Goal: Task Accomplishment & Management: Manage account settings

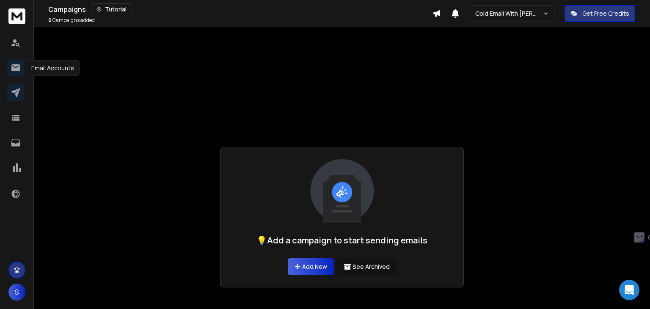
drag, startPoint x: 0, startPoint y: 0, endPoint x: 14, endPoint y: 66, distance: 67.1
click at [14, 66] on icon at bounding box center [15, 67] width 8 height 7
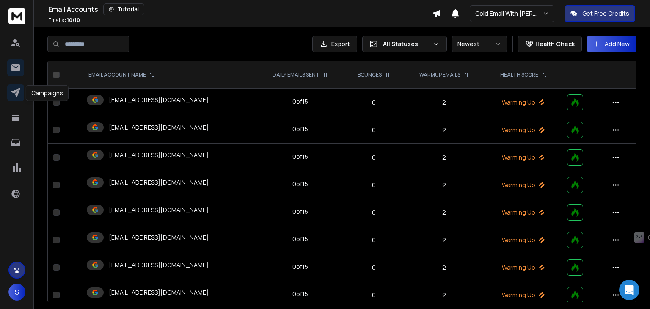
click at [17, 90] on icon at bounding box center [15, 92] width 9 height 9
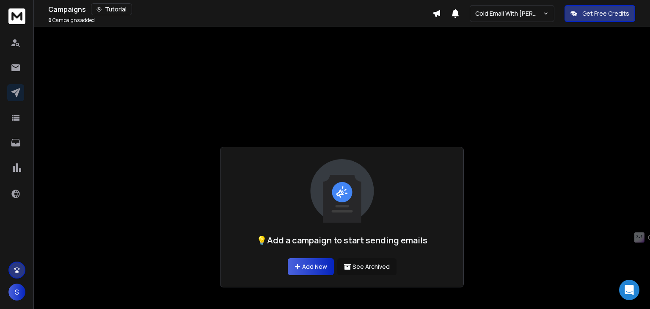
click at [302, 270] on link "Add New" at bounding box center [311, 266] width 46 height 17
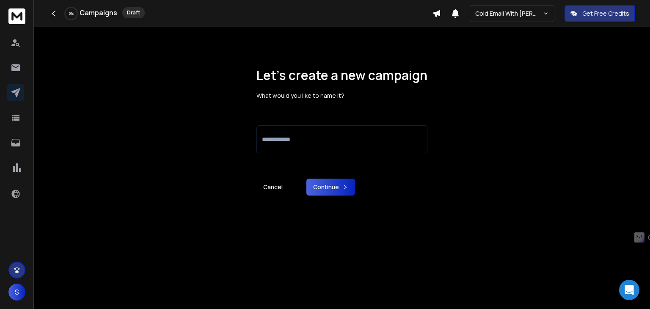
click at [282, 138] on input at bounding box center [341, 139] width 171 height 28
type input "****"
click at [315, 184] on button "Continue" at bounding box center [330, 186] width 49 height 17
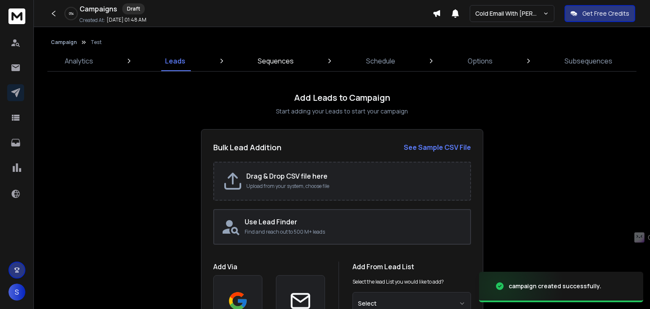
click at [267, 48] on div "Campaign Test Analytics Leads Sequences Schedule Options Subsequences" at bounding box center [341, 54] width 589 height 36
click at [277, 61] on p "Sequences" at bounding box center [276, 61] width 36 height 10
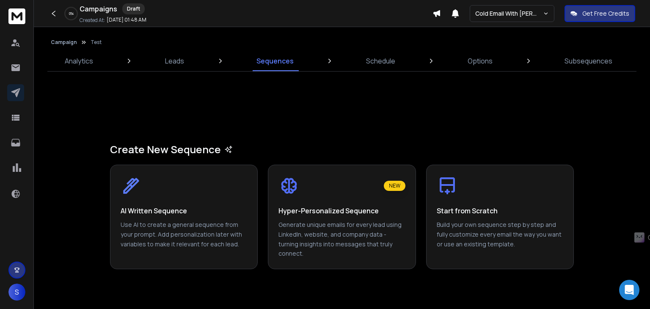
click at [475, 212] on h3 "Start from Scratch" at bounding box center [466, 210] width 61 height 8
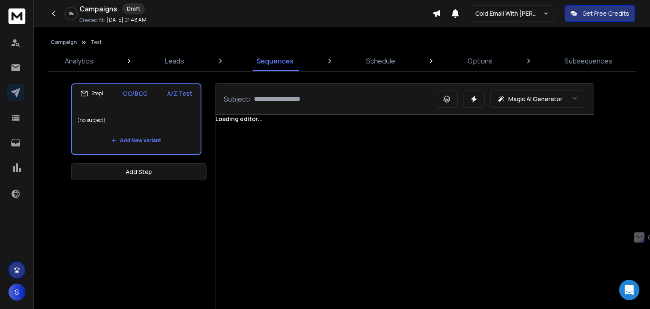
click at [254, 148] on div "Loading editor..." at bounding box center [404, 215] width 378 height 200
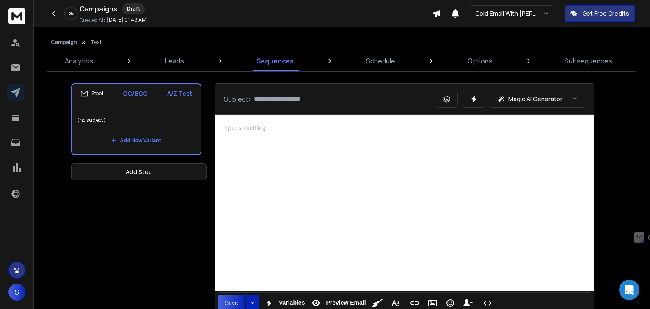
click at [239, 131] on div at bounding box center [404, 127] width 361 height 9
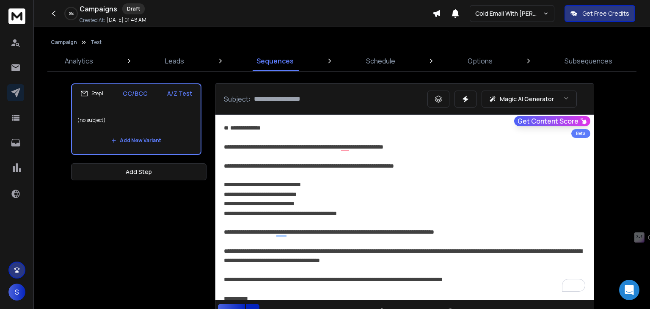
click at [271, 101] on input at bounding box center [336, 99] width 165 height 10
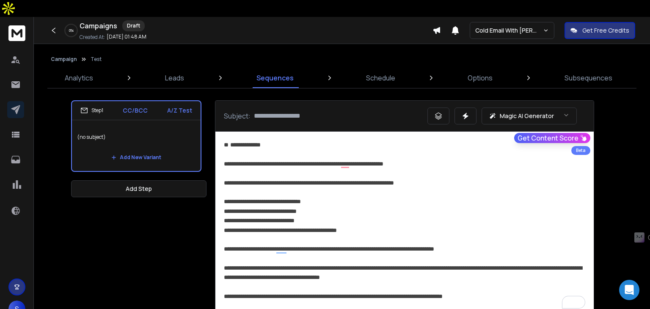
paste input "**********"
type input "**********"
click at [491, 165] on div "**********" at bounding box center [404, 239] width 361 height 199
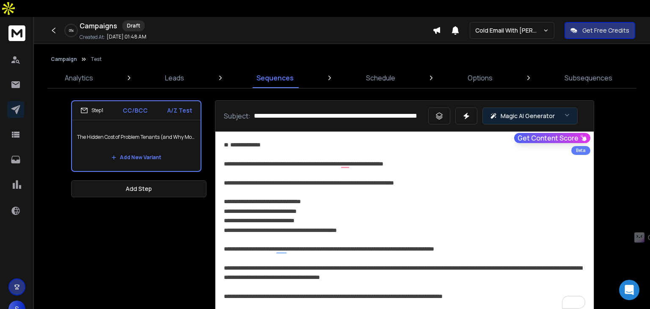
click at [537, 112] on p "Magic AI Generator" at bounding box center [527, 116] width 54 height 8
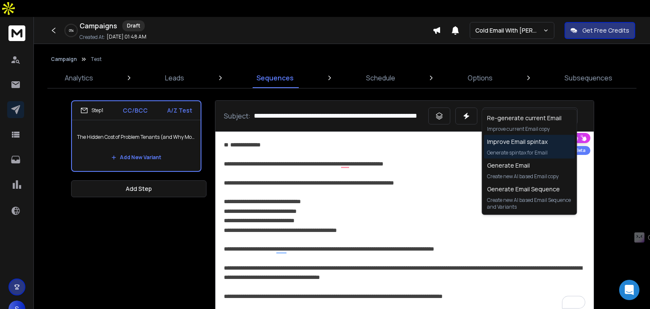
click at [523, 145] on h1 "Improve Email spintax" at bounding box center [517, 141] width 60 height 8
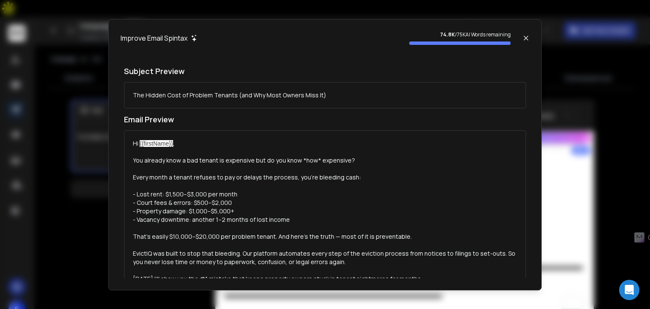
click at [445, 172] on div "Hi {{firstName}} , You already know a bad tenant is expensive but do you know *…" at bounding box center [325, 228] width 384 height 178
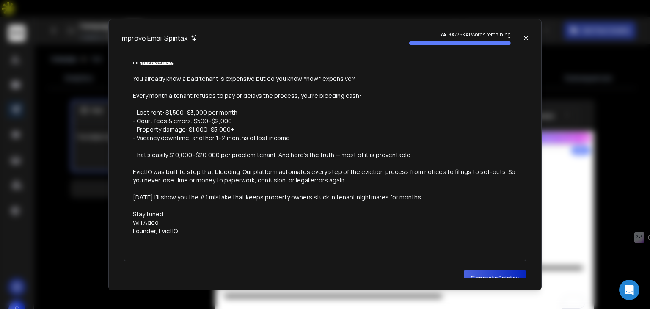
scroll to position [93, 0]
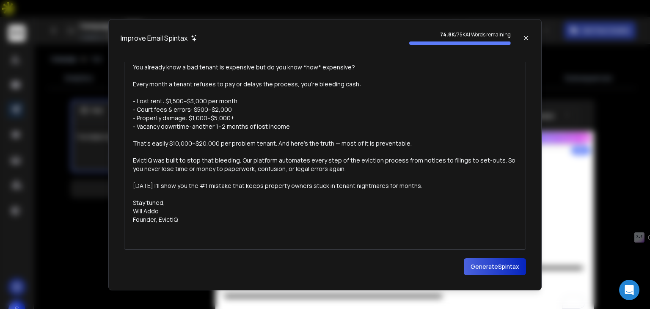
click at [478, 264] on button "Generate Spintax" at bounding box center [494, 266] width 62 height 17
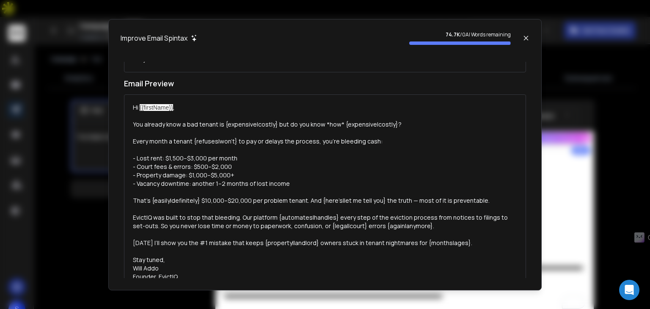
scroll to position [0, 0]
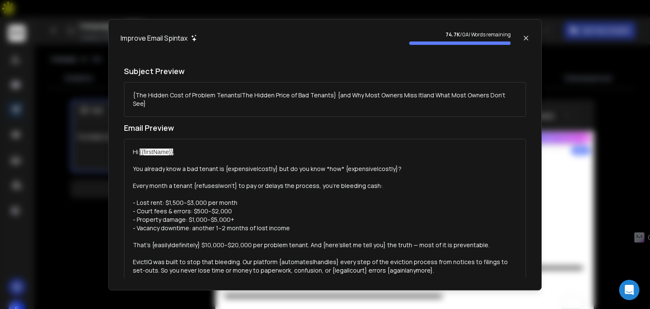
click at [528, 38] on icon at bounding box center [525, 38] width 7 height 7
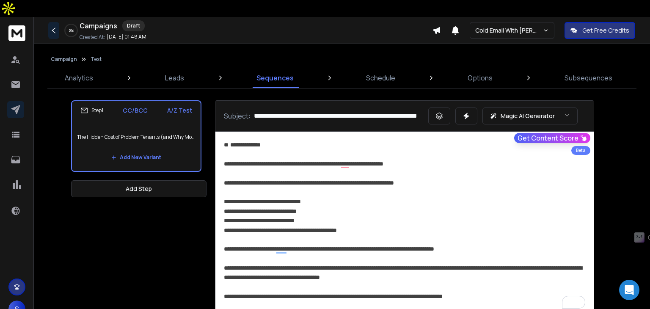
click at [52, 22] on button at bounding box center [53, 30] width 11 height 17
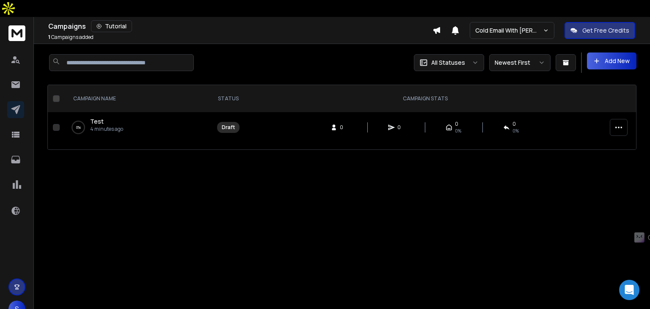
click at [55, 124] on button "button" at bounding box center [56, 127] width 7 height 7
click at [471, 58] on div "All Statuses" at bounding box center [448, 62] width 59 height 8
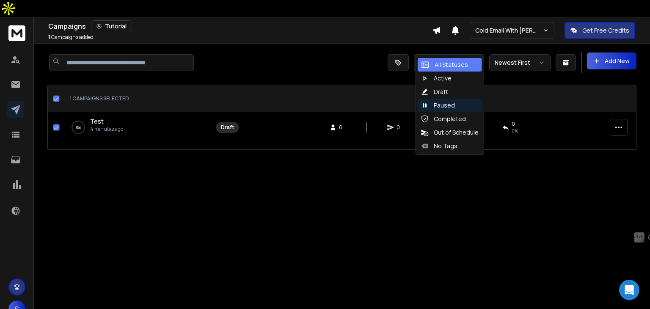
click at [587, 159] on div "Campaigns 1 Campaigns Added All Statuses Newest First Add New 1 campaigns selec…" at bounding box center [341, 206] width 589 height 309
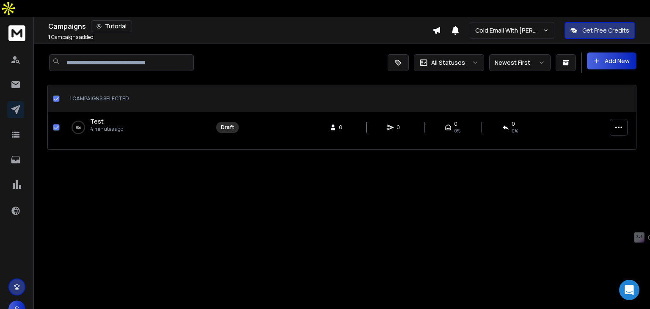
click at [616, 123] on icon "button" at bounding box center [618, 127] width 8 height 8
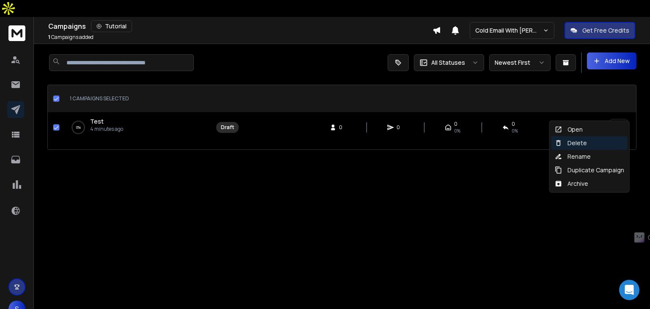
click at [572, 140] on div "Delete" at bounding box center [570, 143] width 32 height 8
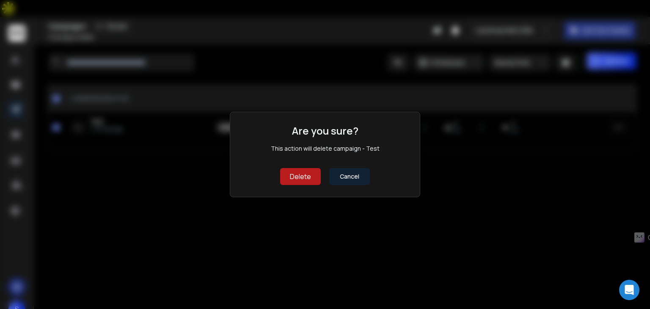
click at [304, 177] on button "Delete" at bounding box center [300, 176] width 41 height 17
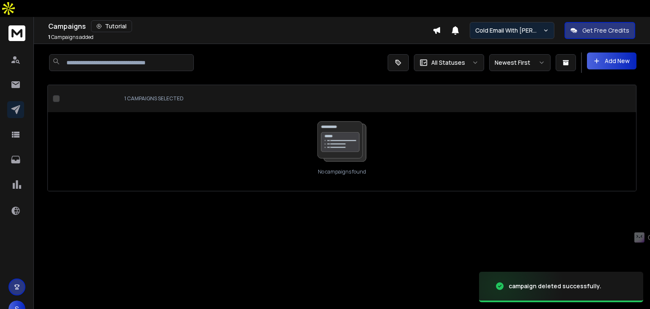
click at [543, 22] on button "Cold Email With [PERSON_NAME]" at bounding box center [511, 30] width 85 height 17
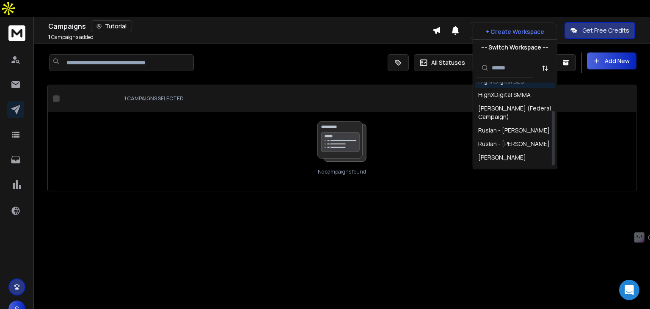
scroll to position [46, 0]
drag, startPoint x: 552, startPoint y: 117, endPoint x: 552, endPoint y: 151, distance: 34.7
click at [552, 151] on div at bounding box center [552, 139] width 3 height 55
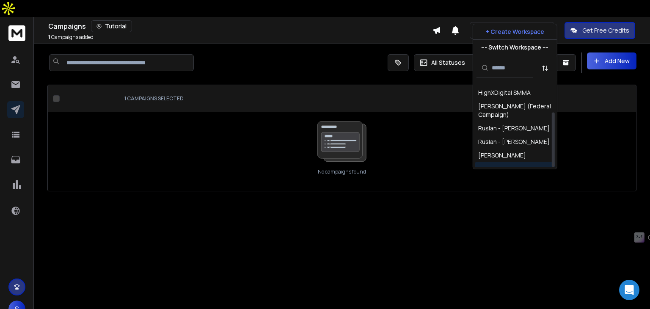
click at [522, 162] on div "Will's Workspace" at bounding box center [514, 169] width 80 height 14
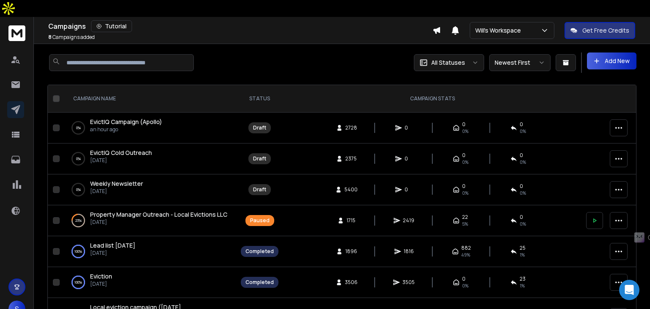
click at [142, 118] on span "EvictIQ Campaign (Apollo)" at bounding box center [126, 122] width 72 height 8
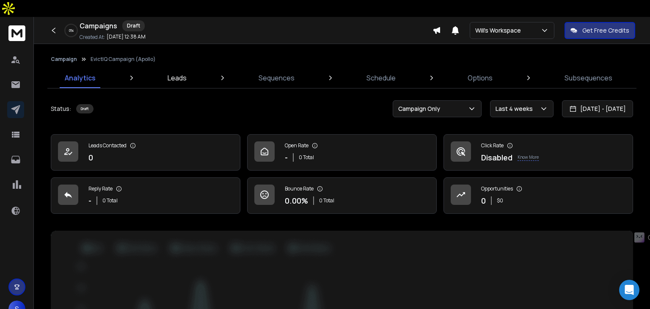
click at [175, 73] on p "Leads" at bounding box center [176, 78] width 19 height 10
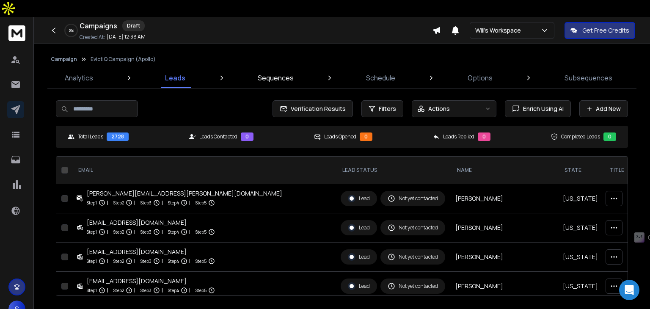
click at [279, 73] on p "Sequences" at bounding box center [276, 78] width 36 height 10
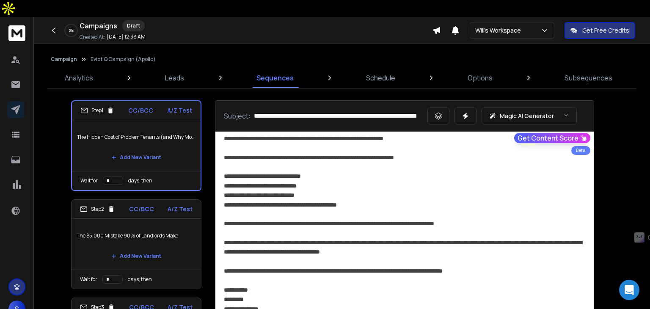
scroll to position [40, 0]
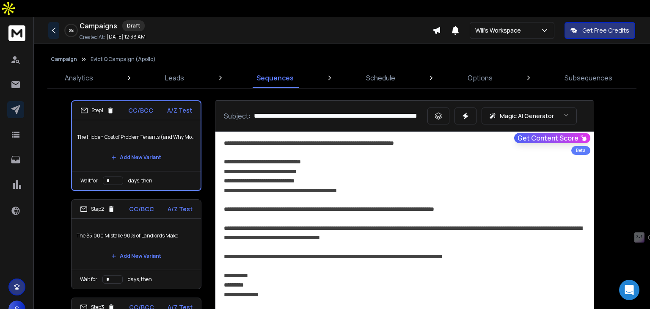
click at [53, 27] on icon at bounding box center [53, 29] width 3 height 5
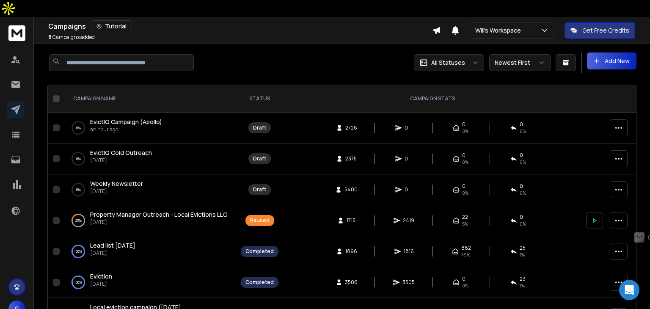
click at [614, 123] on icon "button" at bounding box center [618, 127] width 8 height 8
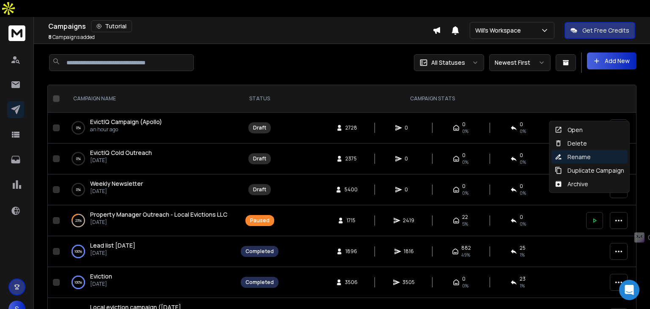
click at [137, 118] on span "EvictIQ Campaign (Apollo)" at bounding box center [126, 122] width 72 height 8
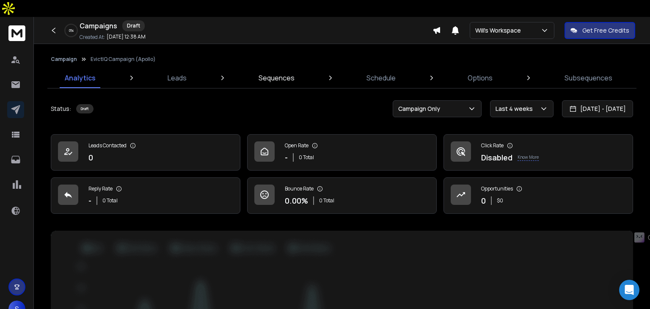
click at [273, 73] on p "Sequences" at bounding box center [276, 78] width 36 height 10
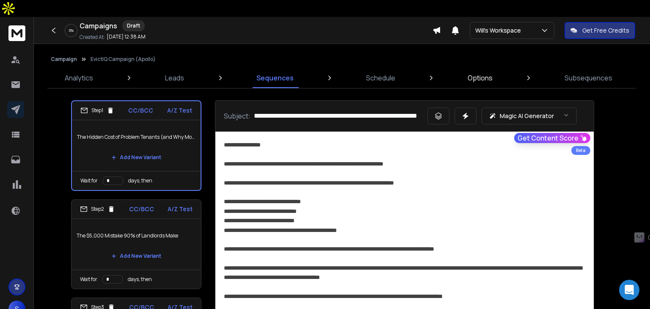
click at [476, 73] on p "Options" at bounding box center [479, 78] width 25 height 10
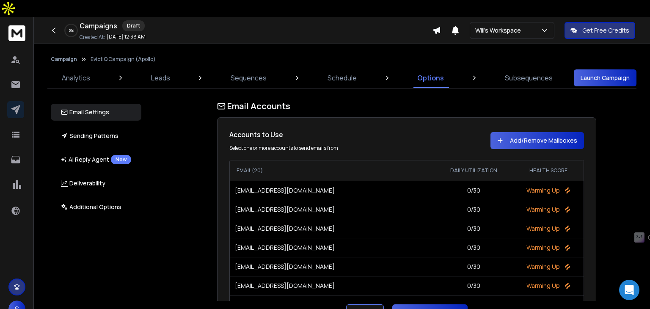
click at [421, 304] on button "Launch Campaign" at bounding box center [429, 312] width 75 height 17
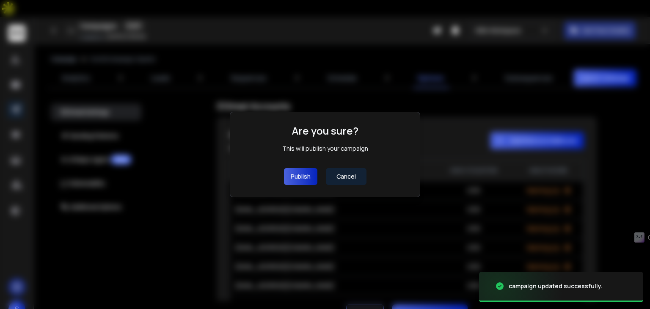
click at [299, 177] on button "Publish" at bounding box center [300, 176] width 33 height 17
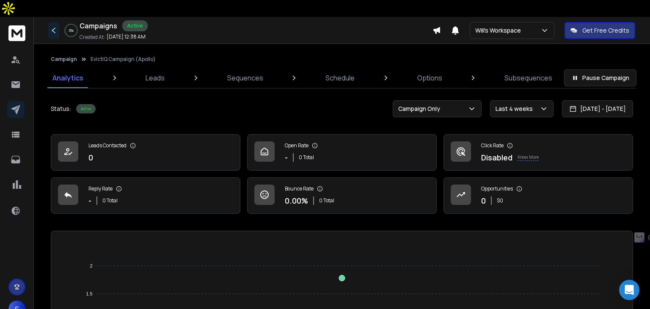
click at [53, 27] on icon at bounding box center [54, 31] width 8 height 8
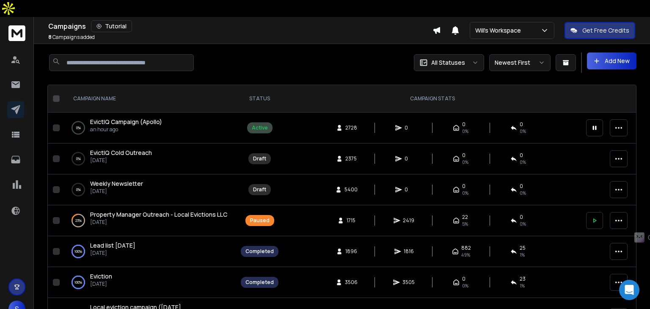
click at [140, 118] on span "EvictIQ Campaign (Apollo)" at bounding box center [126, 122] width 72 height 8
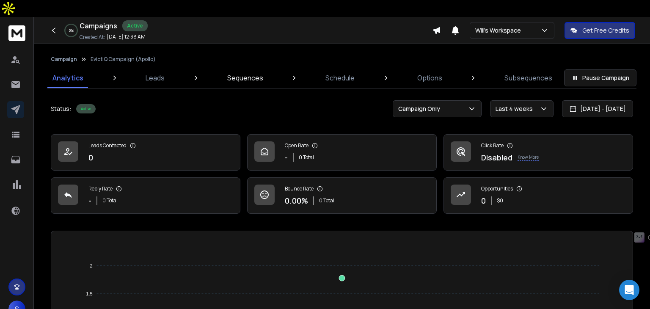
click at [254, 73] on p "Sequences" at bounding box center [245, 78] width 36 height 10
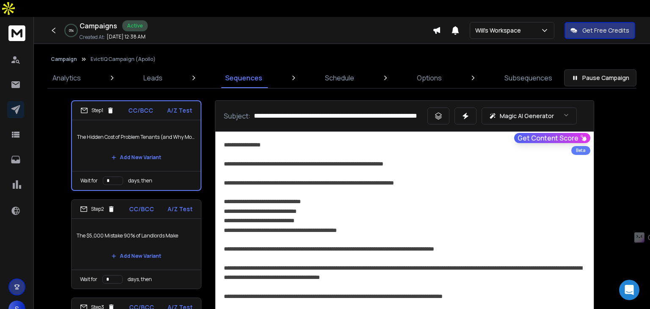
click at [146, 125] on p "The Hidden Cost of Problem Tenants (and Why Most Owners Miss It)" at bounding box center [136, 137] width 118 height 24
click at [151, 73] on p "Leads" at bounding box center [152, 78] width 19 height 10
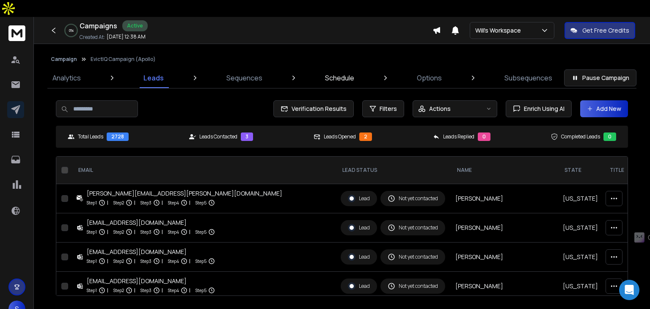
click at [343, 73] on p "Schedule" at bounding box center [339, 78] width 29 height 10
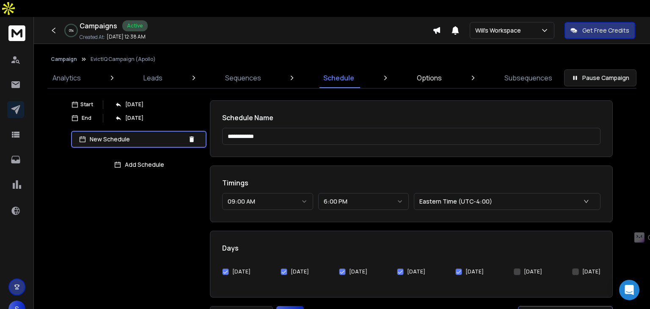
click at [440, 73] on p "Options" at bounding box center [429, 78] width 25 height 10
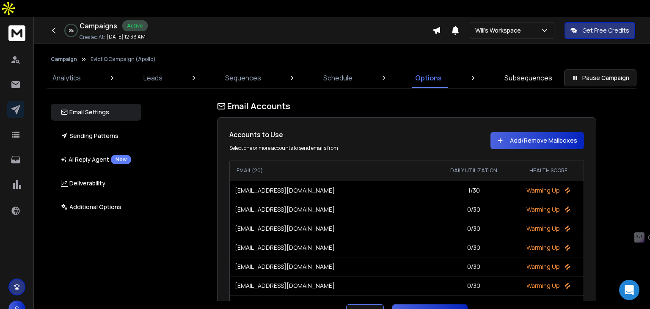
click at [510, 73] on p "Subsequences" at bounding box center [528, 78] width 48 height 10
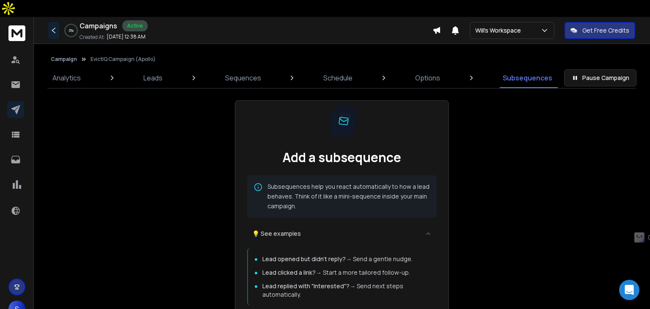
click at [55, 27] on icon at bounding box center [54, 31] width 8 height 8
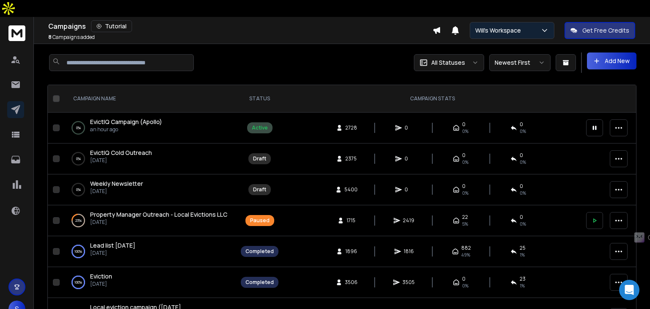
click at [509, 26] on p "Will's Workspace" at bounding box center [499, 30] width 49 height 8
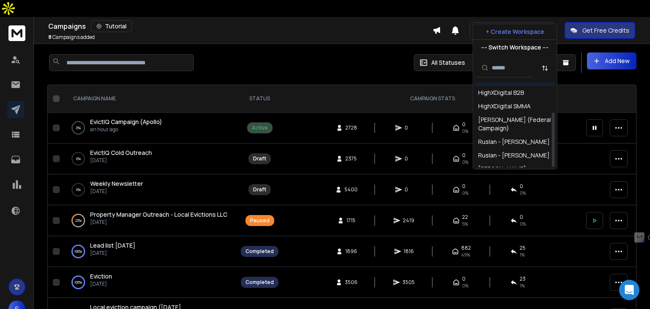
scroll to position [46, 0]
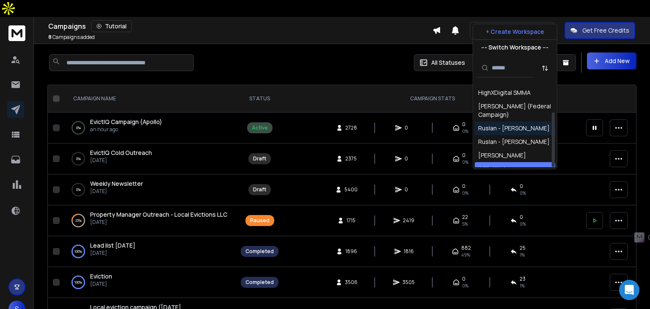
click at [508, 124] on div "Ruslan - [PERSON_NAME]" at bounding box center [513, 128] width 71 height 8
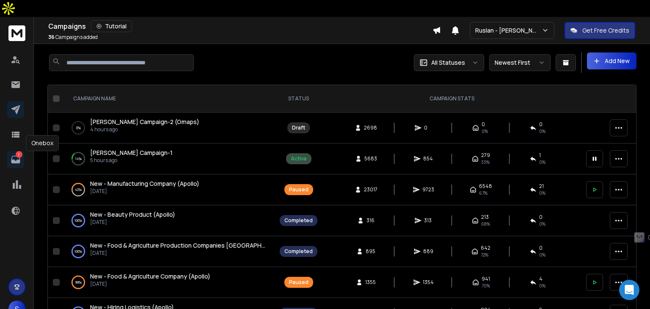
click at [9, 151] on link "1" at bounding box center [15, 159] width 17 height 17
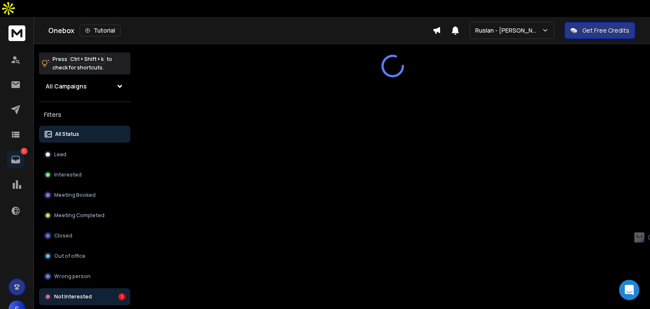
click at [79, 293] on p "Not Interested" at bounding box center [73, 296] width 38 height 7
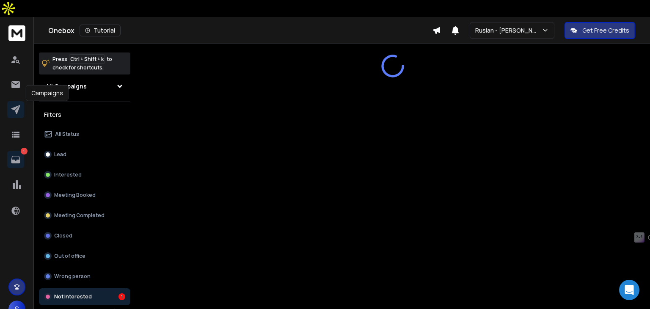
click at [17, 104] on icon at bounding box center [16, 109] width 10 height 10
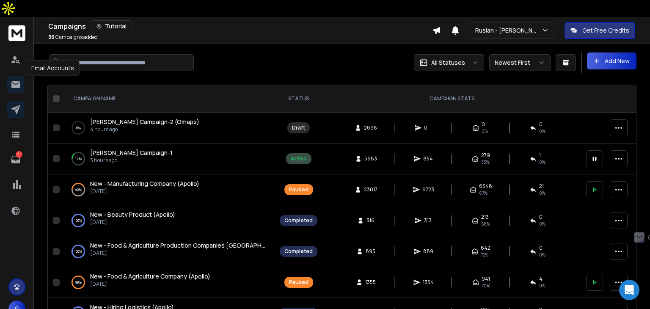
click at [12, 80] on icon at bounding box center [16, 85] width 10 height 10
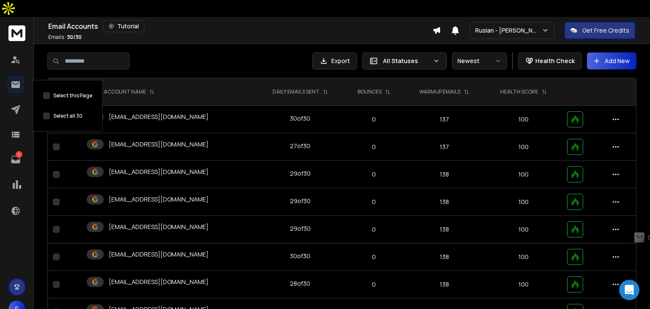
click at [44, 114] on button "Select this Page" at bounding box center [46, 115] width 7 height 7
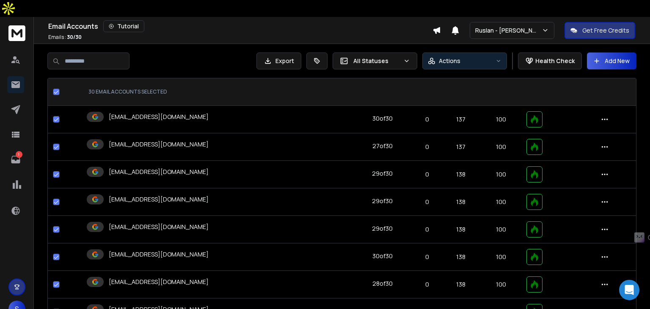
click at [458, 57] on p "Actions" at bounding box center [450, 61] width 22 height 8
click at [458, 62] on div "Bulk Edit" at bounding box center [448, 63] width 36 height 8
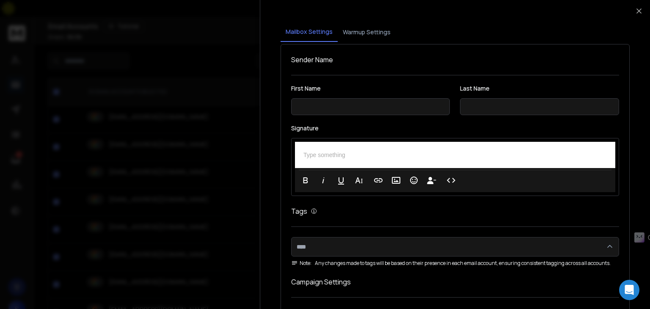
click at [378, 35] on button "Warmup Settings" at bounding box center [366, 32] width 58 height 19
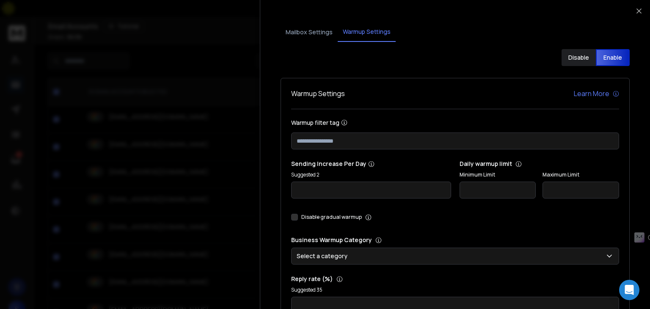
click at [561, 190] on input "number" at bounding box center [580, 189] width 77 height 17
type input "**"
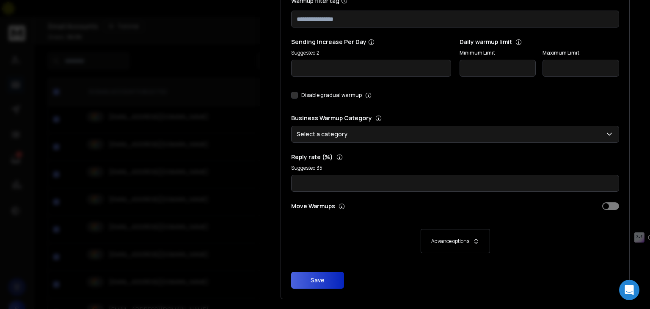
scroll to position [135, 0]
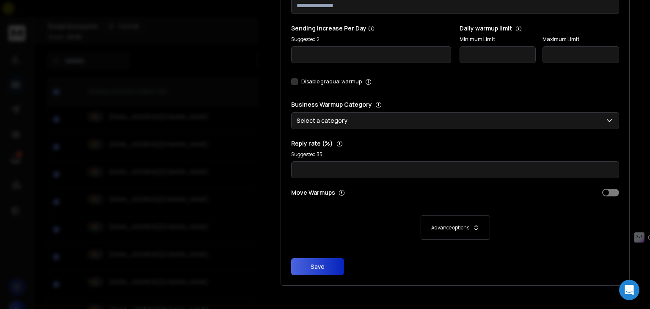
click at [329, 266] on button "Save" at bounding box center [317, 266] width 53 height 17
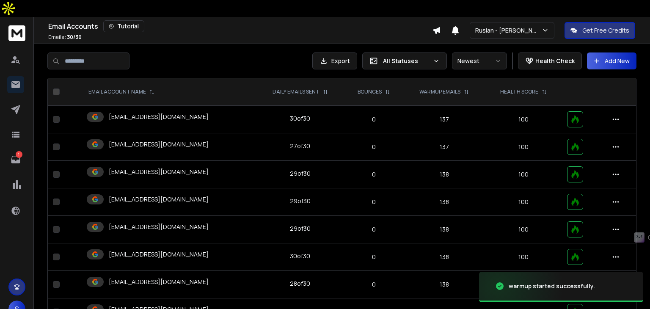
click at [184, 112] on p "ak@harmonicenergycare.us" at bounding box center [159, 116] width 100 height 8
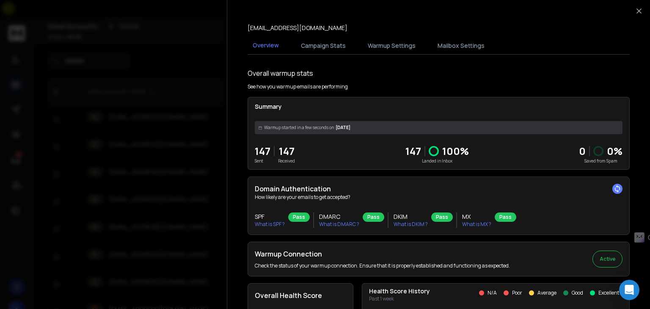
click at [402, 47] on button "Warmup Settings" at bounding box center [391, 45] width 58 height 19
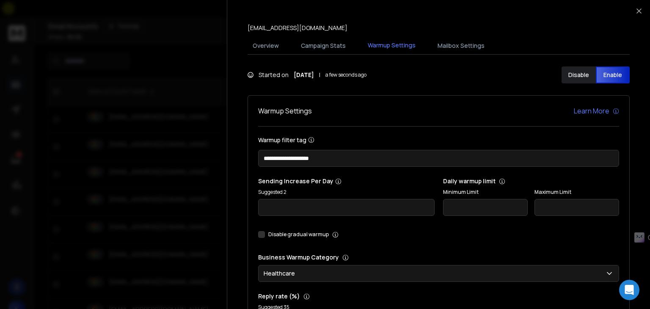
click at [169, 89] on div at bounding box center [325, 154] width 650 height 309
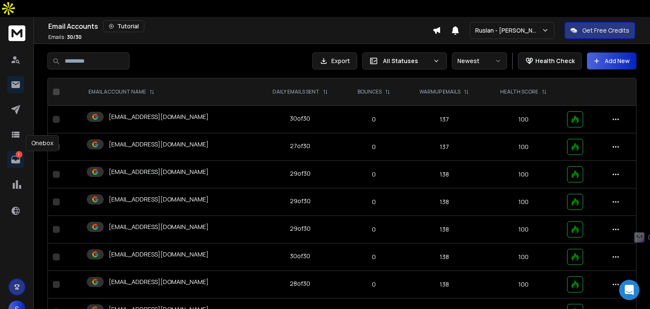
click at [16, 154] on icon at bounding box center [16, 159] width 10 height 10
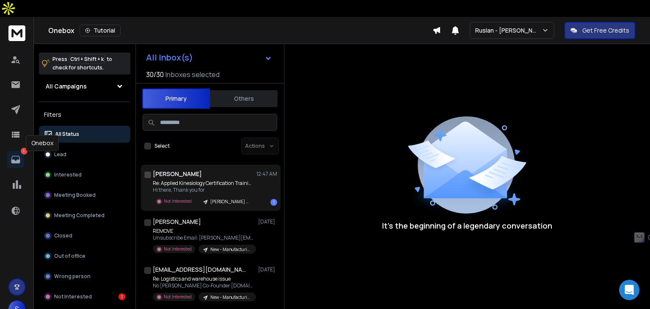
click at [219, 170] on div "Robyn Markley 12:47 AM" at bounding box center [215, 174] width 124 height 8
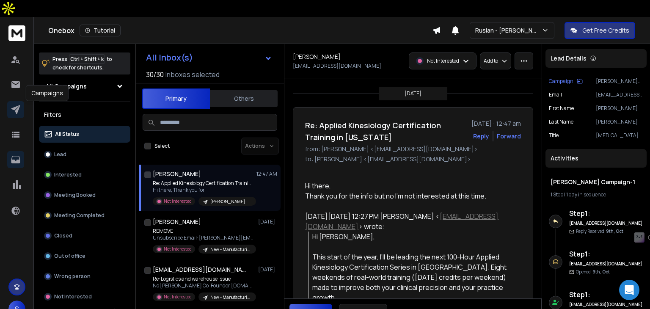
click at [15, 104] on icon at bounding box center [16, 109] width 10 height 10
